Goal: Task Accomplishment & Management: Manage account settings

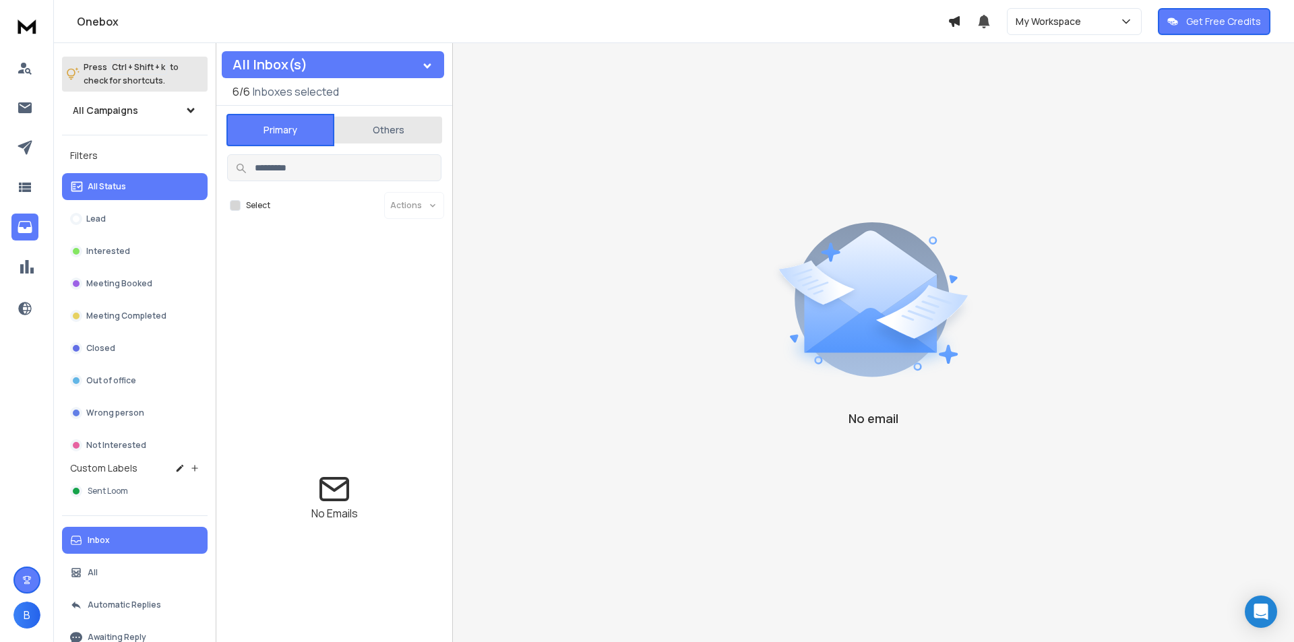
click at [424, 60] on icon at bounding box center [427, 66] width 12 height 12
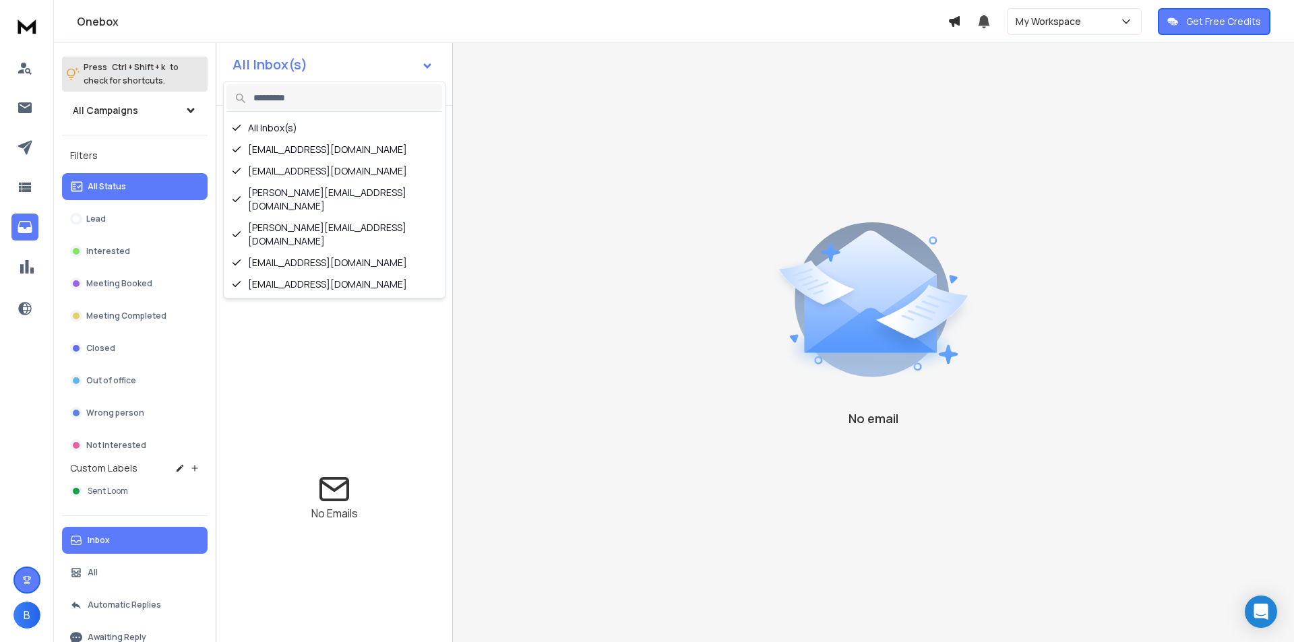
click at [541, 58] on div "No email" at bounding box center [873, 316] width 841 height 546
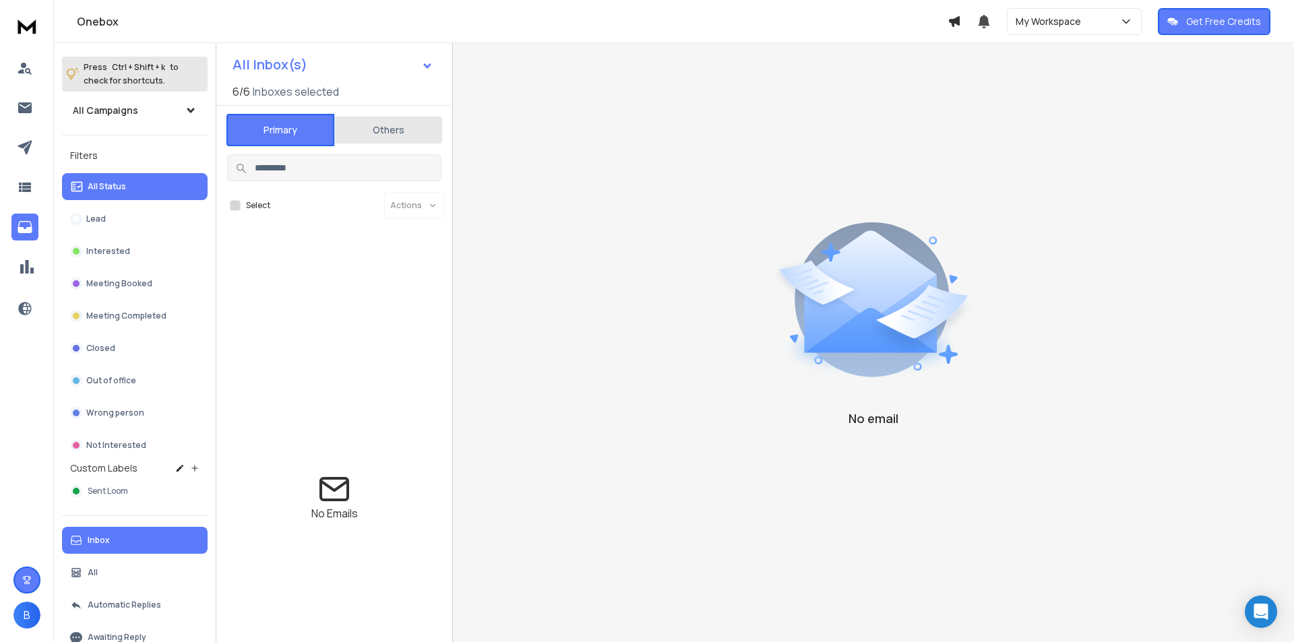
click at [993, 9] on div "My Workspace Get Free Credits" at bounding box center [1108, 21] width 323 height 27
click at [986, 24] on icon at bounding box center [984, 20] width 12 height 13
click at [135, 198] on button "All Status" at bounding box center [135, 186] width 146 height 27
click at [160, 250] on button "Interested" at bounding box center [135, 251] width 146 height 27
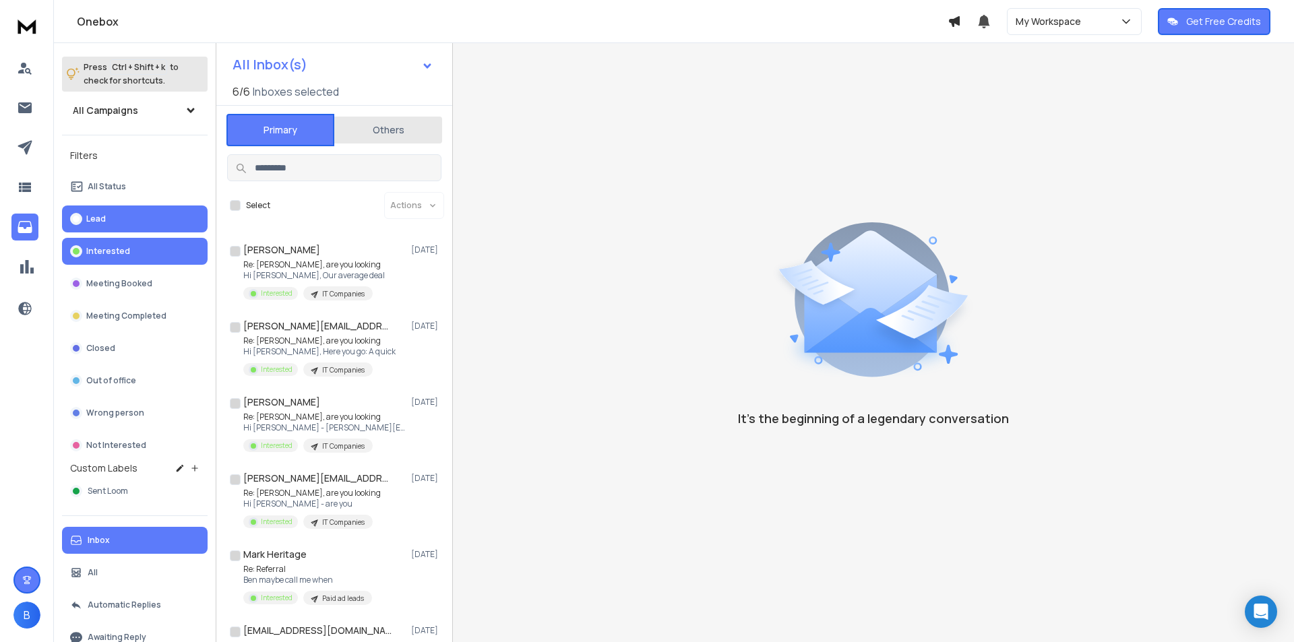
click at [159, 220] on button "Lead" at bounding box center [135, 219] width 146 height 27
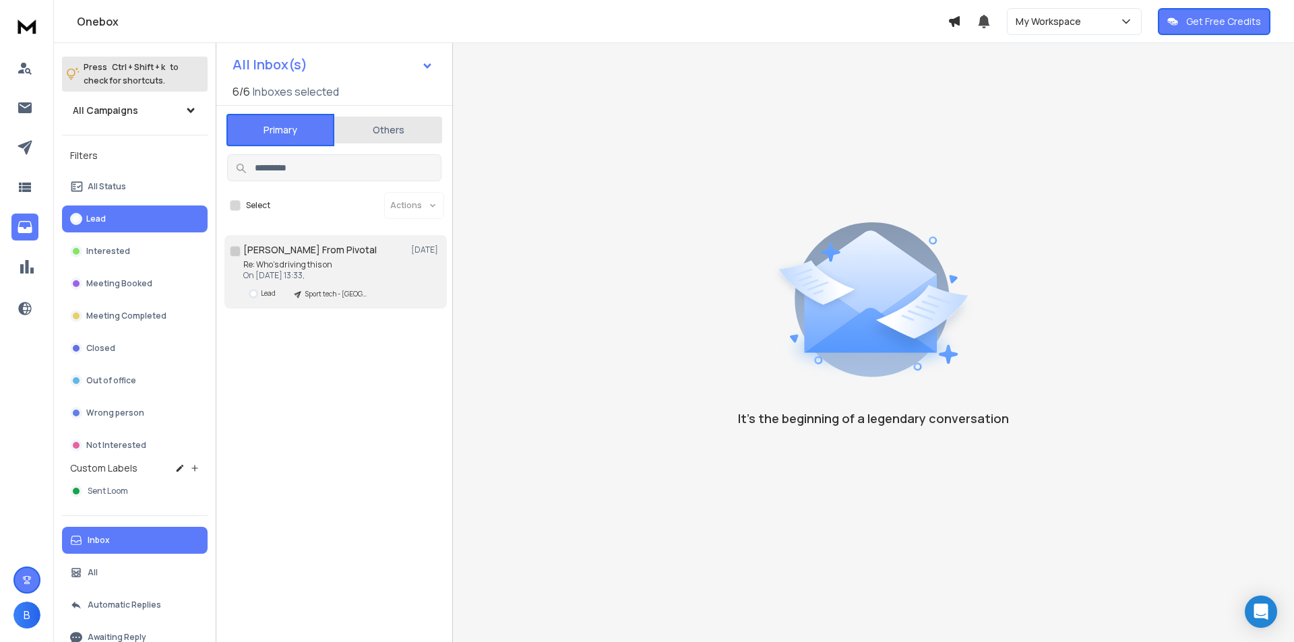
click at [316, 245] on h1 "[PERSON_NAME] From Pivotal" at bounding box center [309, 249] width 133 height 13
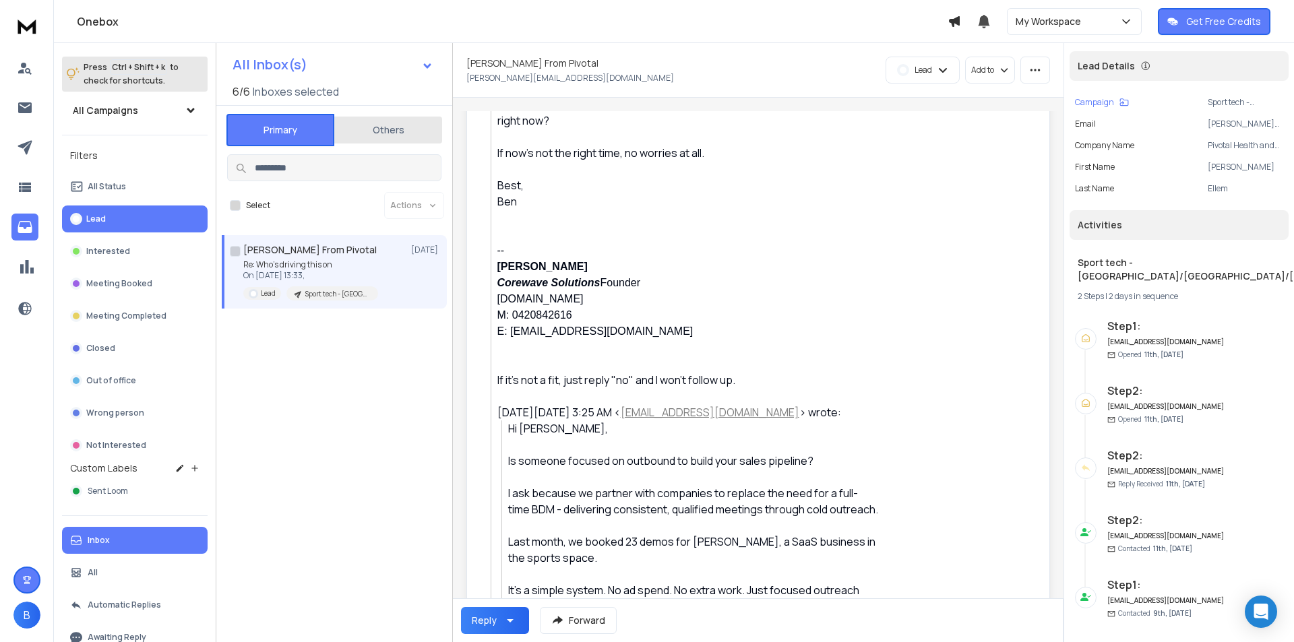
scroll to position [142, 0]
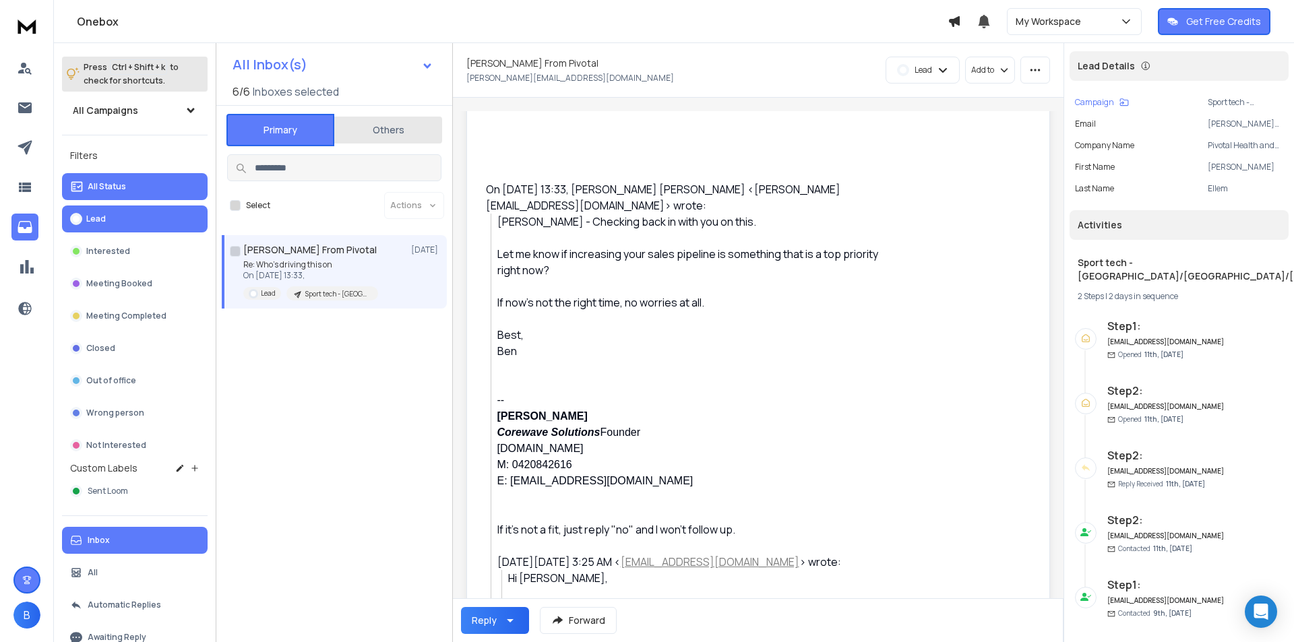
click at [131, 173] on button "All Status" at bounding box center [135, 186] width 146 height 27
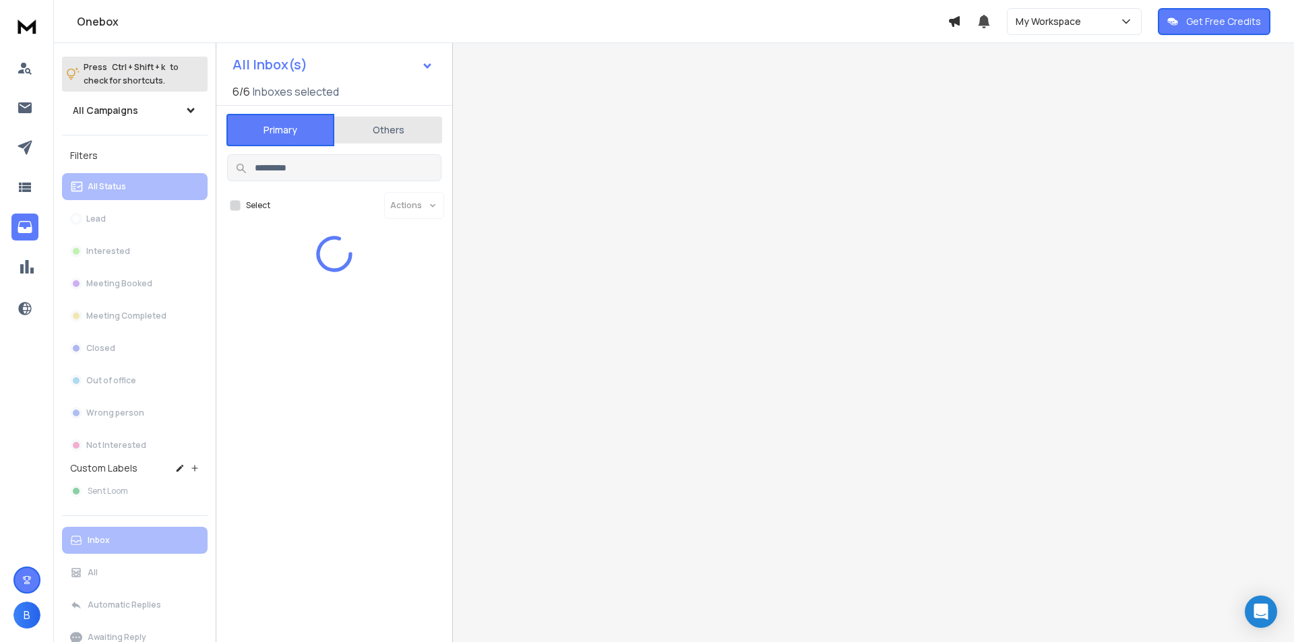
scroll to position [0, 0]
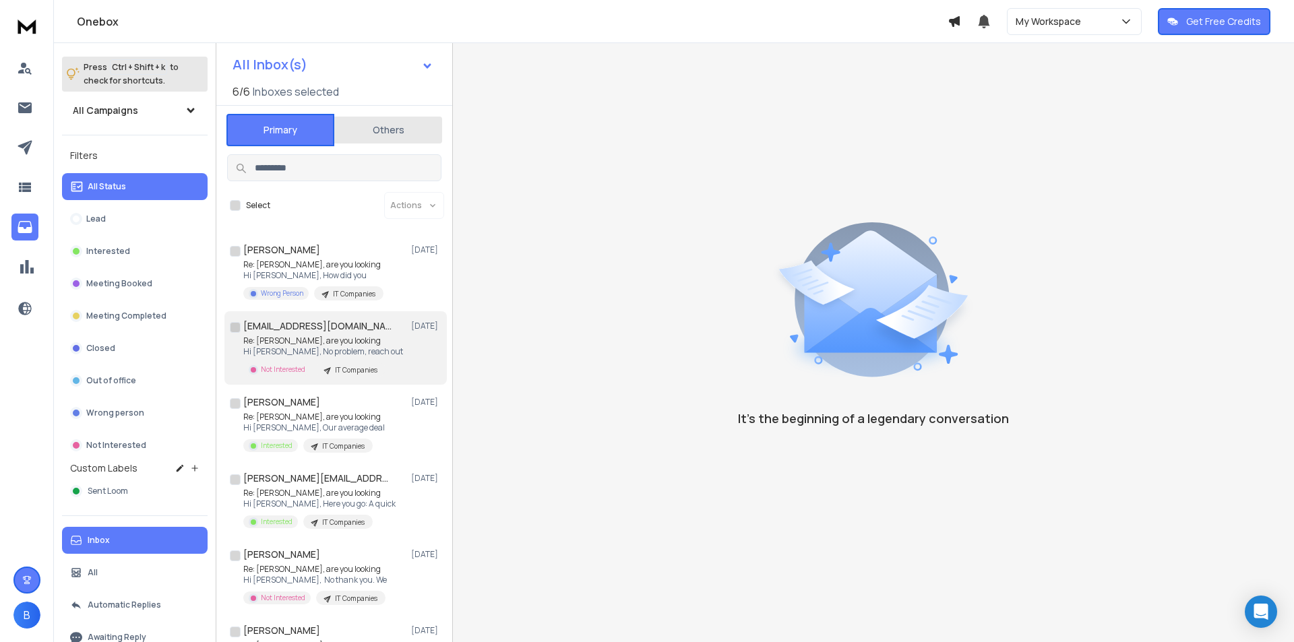
click at [340, 342] on p "Re: [PERSON_NAME], are you looking" at bounding box center [323, 341] width 160 height 11
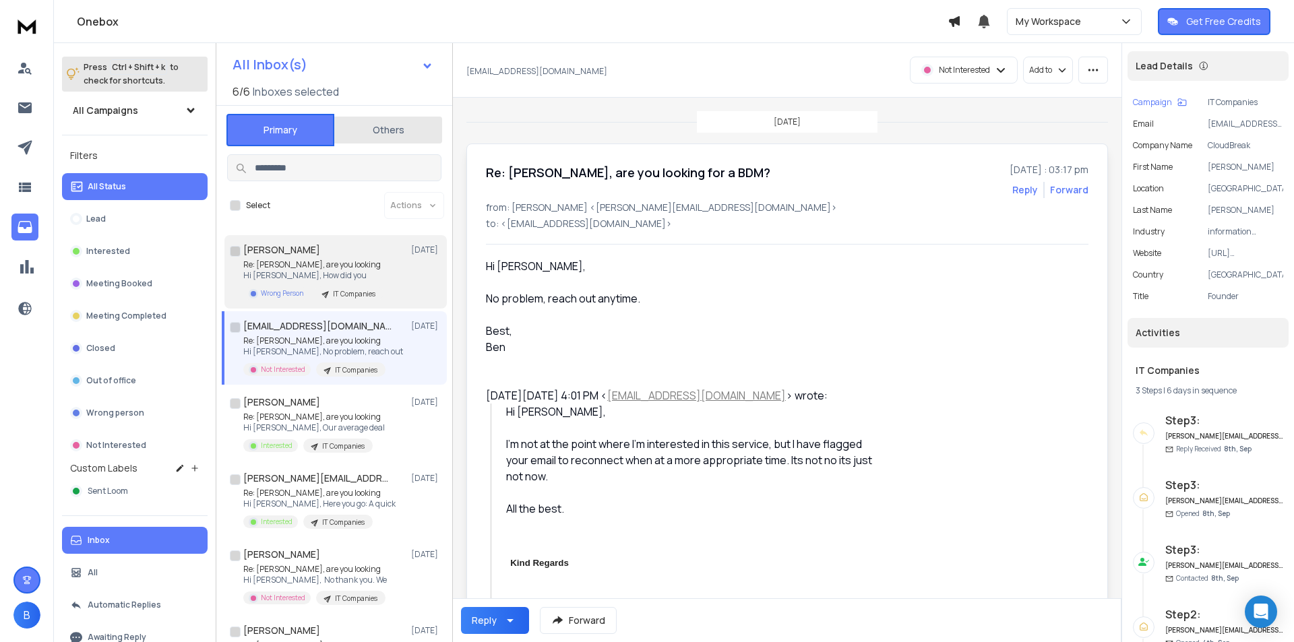
click at [372, 250] on div "[PERSON_NAME] [DATE]" at bounding box center [342, 249] width 198 height 13
